Goal: Communication & Community: Answer question/provide support

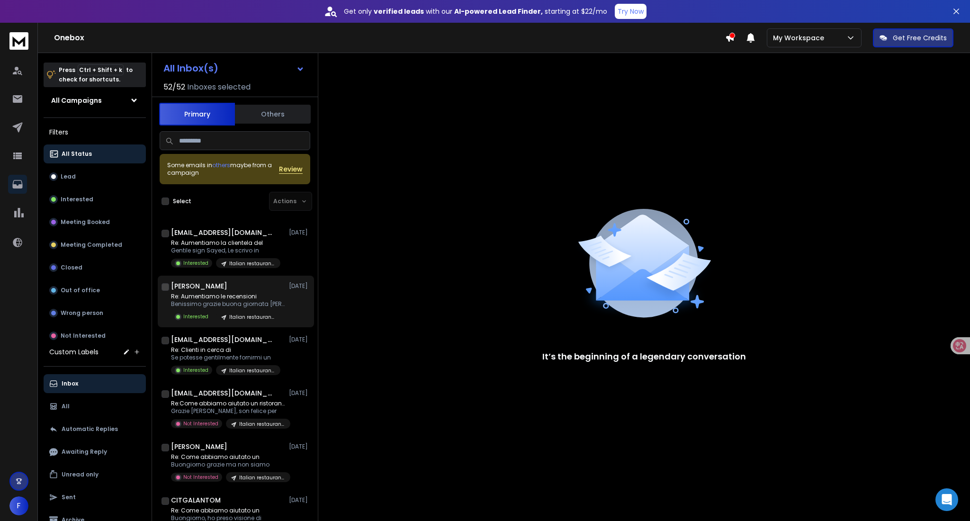
click at [228, 293] on p "Re: Aumentiamo le recensioni" at bounding box center [228, 297] width 114 height 8
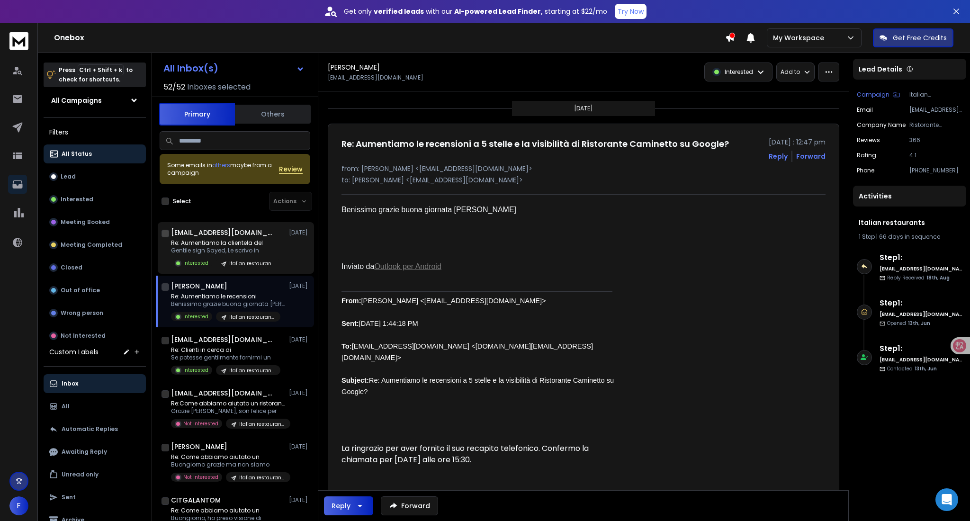
click at [233, 242] on p "Re: Aumentiamo la clientela del" at bounding box center [225, 243] width 109 height 8
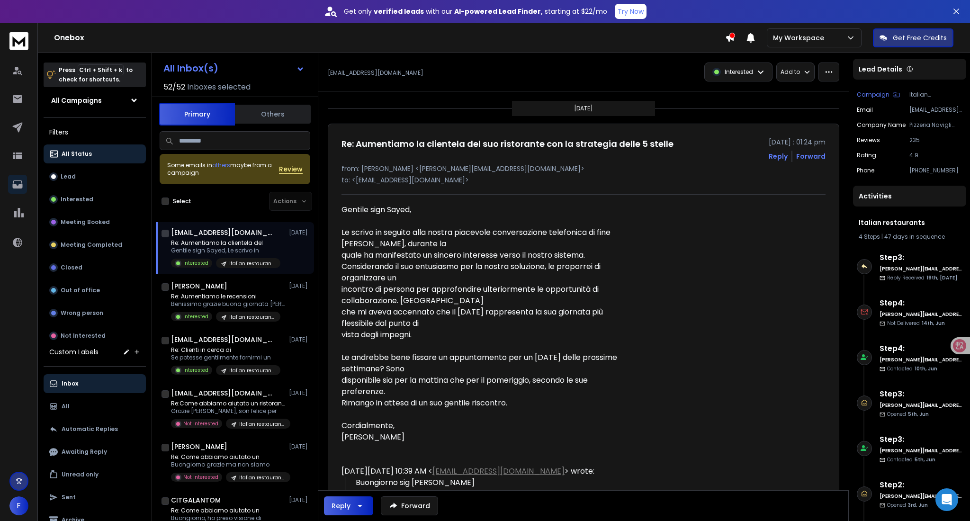
scroll to position [126, 0]
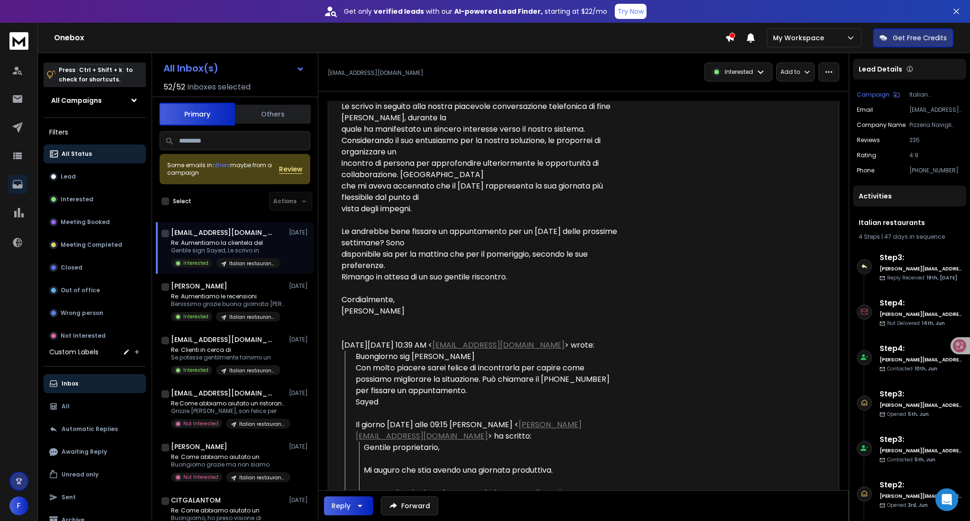
click at [220, 139] on input at bounding box center [235, 140] width 151 height 19
paste input "**********"
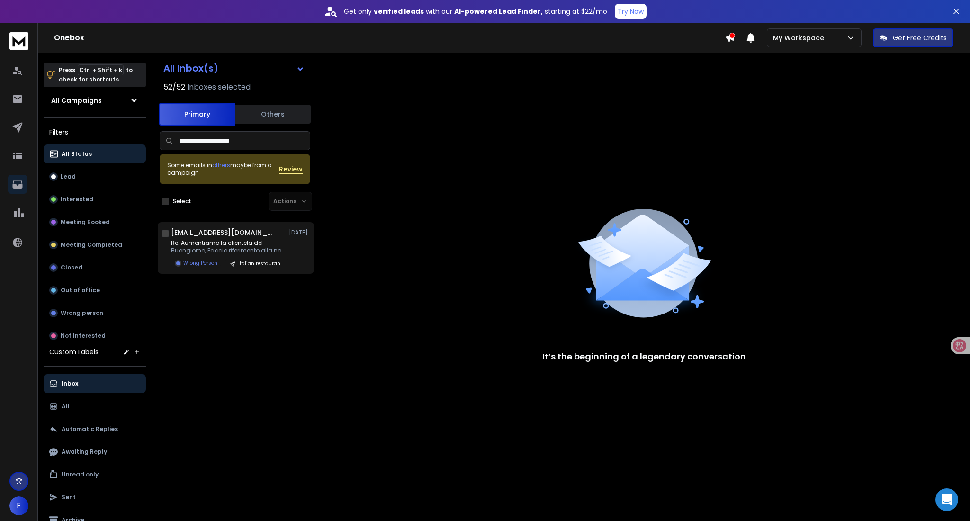
type input "**********"
click at [209, 231] on h1 "[EMAIL_ADDRESS][DOMAIN_NAME]" at bounding box center [223, 232] width 104 height 9
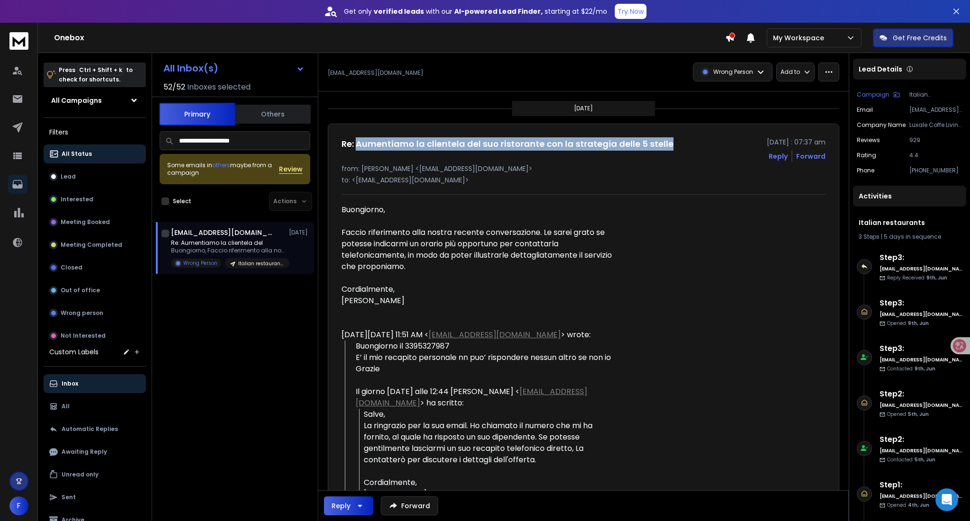
drag, startPoint x: 358, startPoint y: 144, endPoint x: 678, endPoint y: 150, distance: 319.8
click at [683, 151] on div "Re: Aumentiamo la clientela del suo ristorante con la strategia delle 5 stelle …" at bounding box center [583, 149] width 484 height 25
click at [437, 142] on h1 "Re: Aumentiamo la clientela del suo ristorante con la strategia delle 5 stelle" at bounding box center [507, 143] width 332 height 13
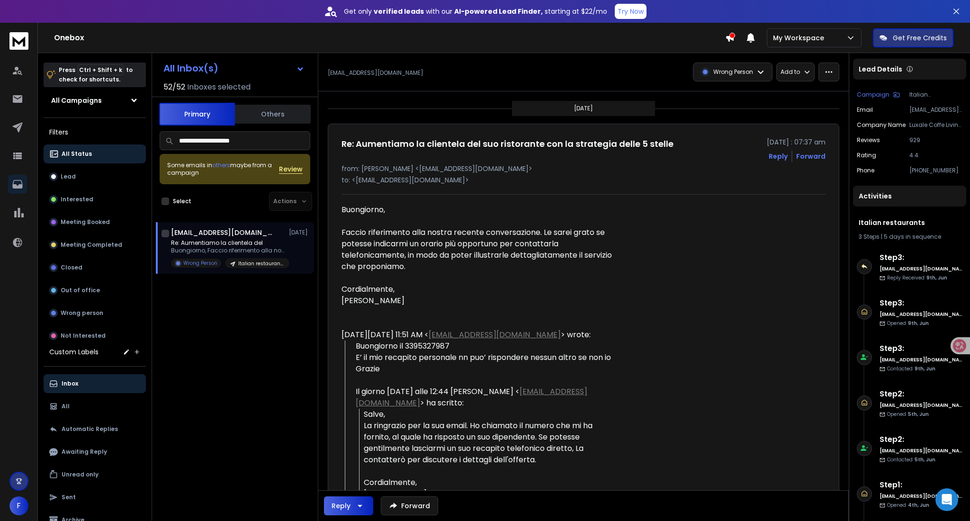
click at [359, 509] on icon "button" at bounding box center [359, 505] width 11 height 11
drag, startPoint x: 353, startPoint y: 179, endPoint x: 381, endPoint y: 178, distance: 27.9
click at [379, 178] on p "to: <[EMAIL_ADDRESS][DOMAIN_NAME]>" at bounding box center [583, 179] width 484 height 9
drag, startPoint x: 429, startPoint y: 177, endPoint x: 355, endPoint y: 174, distance: 74.4
click at [355, 175] on p "to: <[EMAIL_ADDRESS][DOMAIN_NAME]>" at bounding box center [583, 179] width 484 height 9
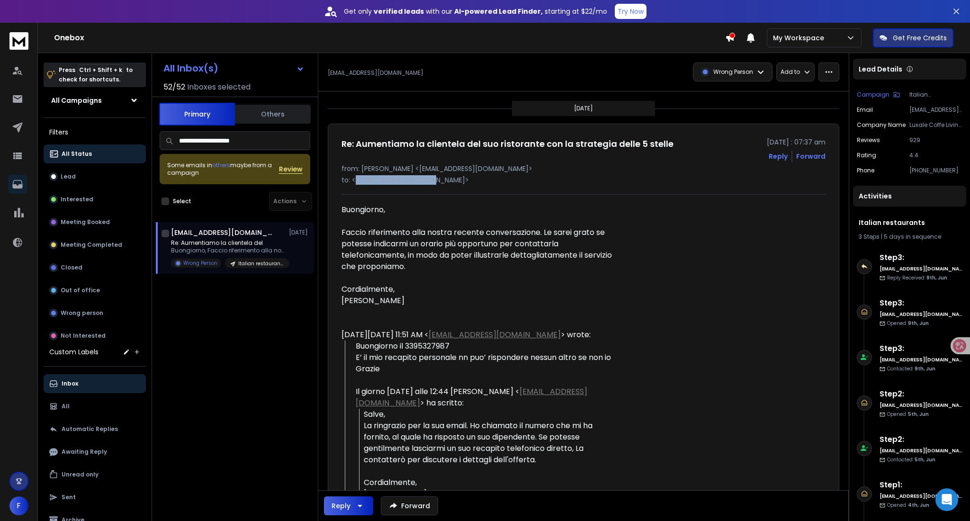
copy p "[EMAIL_ADDRESS][DOMAIN_NAME]"
